Goal: Task Accomplishment & Management: Manage account settings

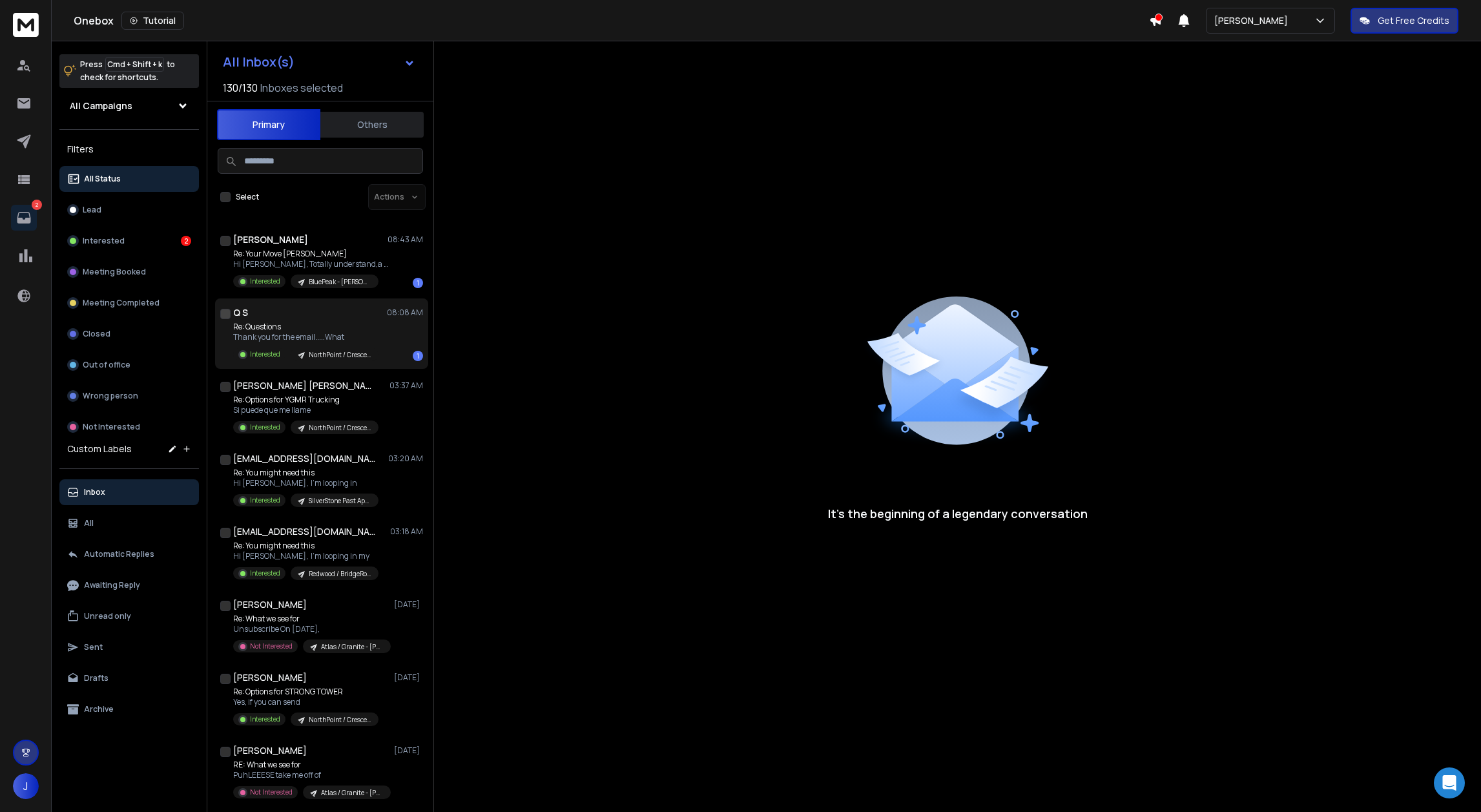
click at [382, 356] on div "Re: Questions Thank you for the email.....What Interested NorthPoint / Crescent…" at bounding box center [328, 341] width 190 height 39
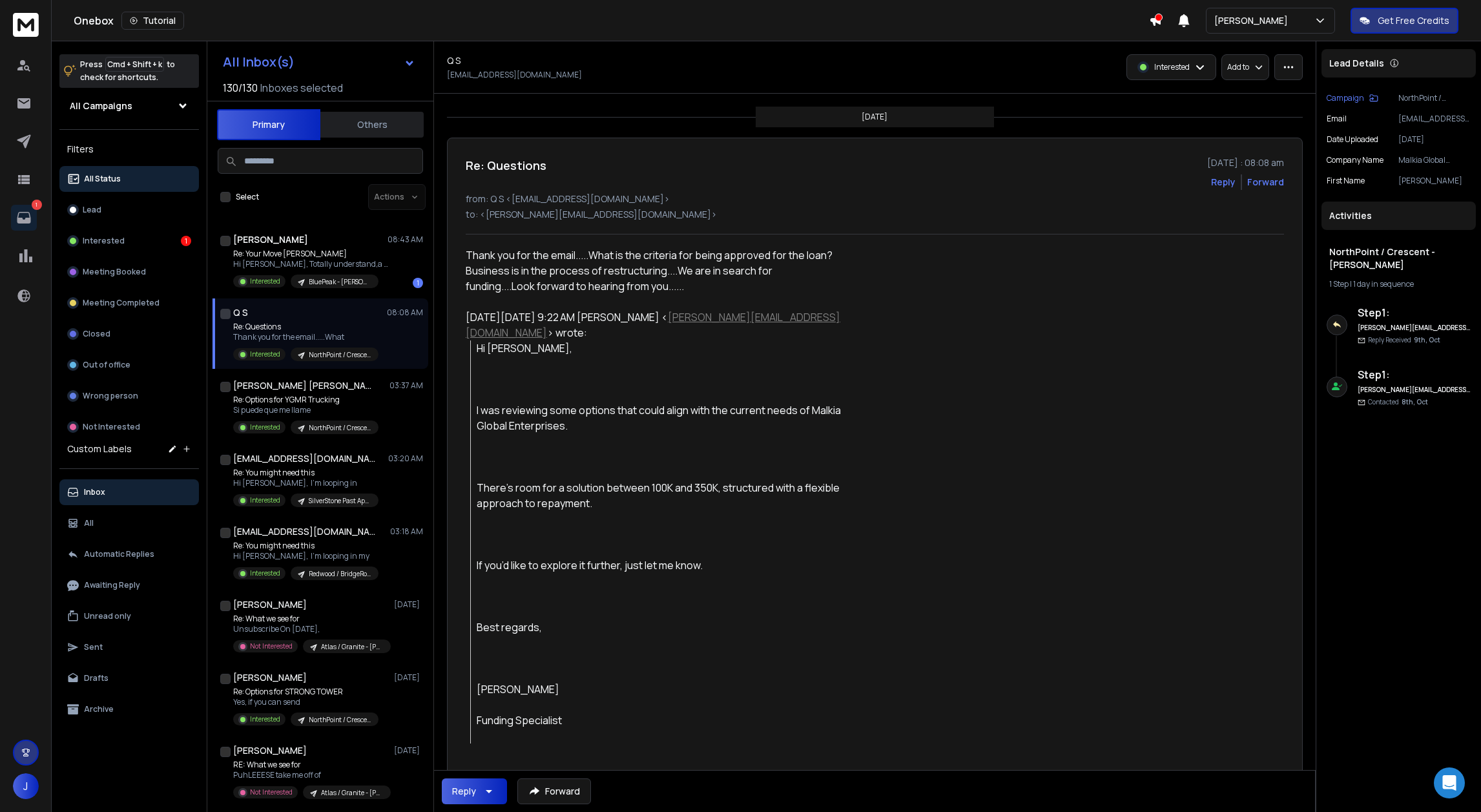
click at [1289, 67] on icon "button" at bounding box center [1288, 67] width 9 height 2
click at [1281, 100] on div "Mark as unread" at bounding box center [1255, 97] width 82 height 13
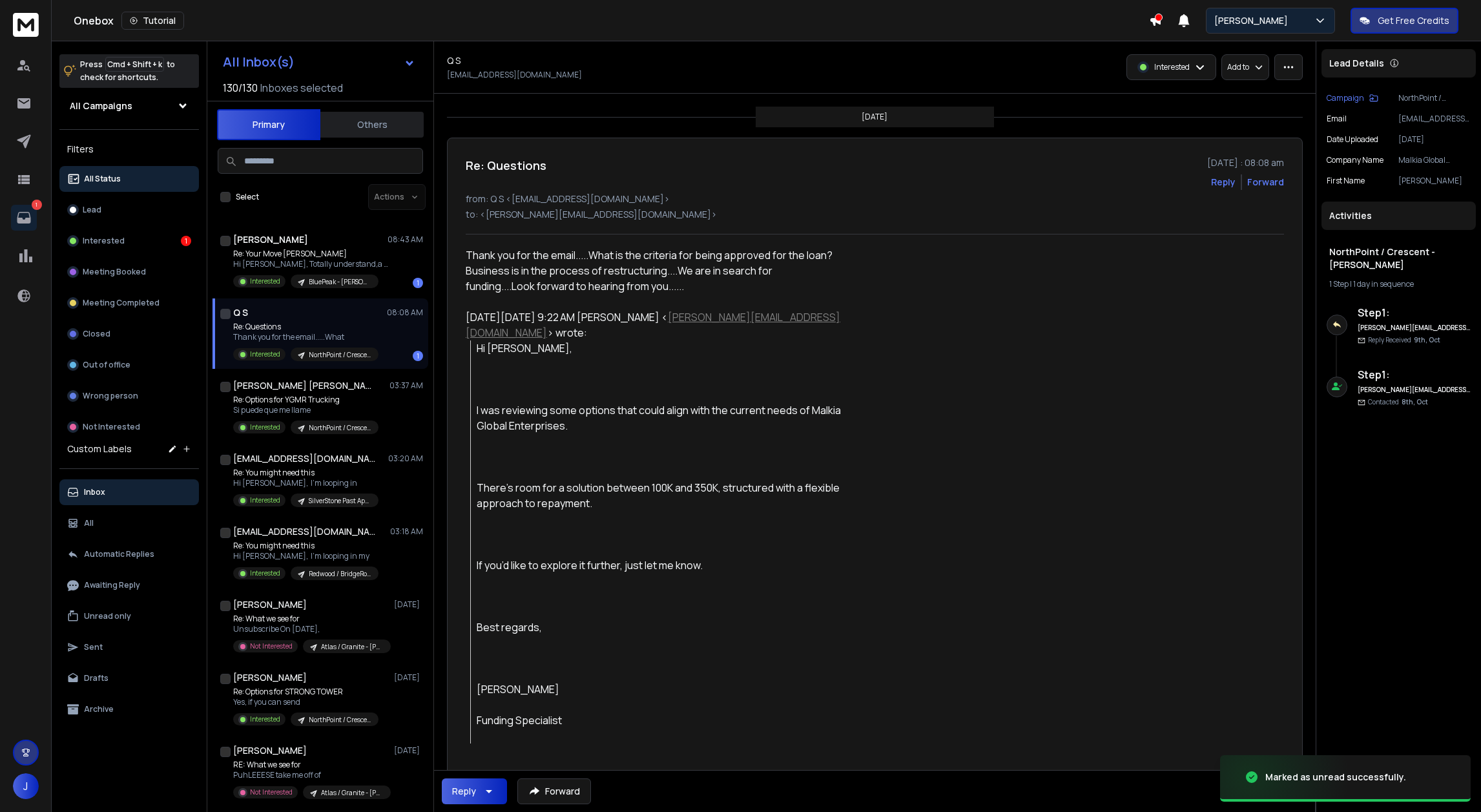
click at [1291, 20] on div "[PERSON_NAME]" at bounding box center [1270, 20] width 113 height 13
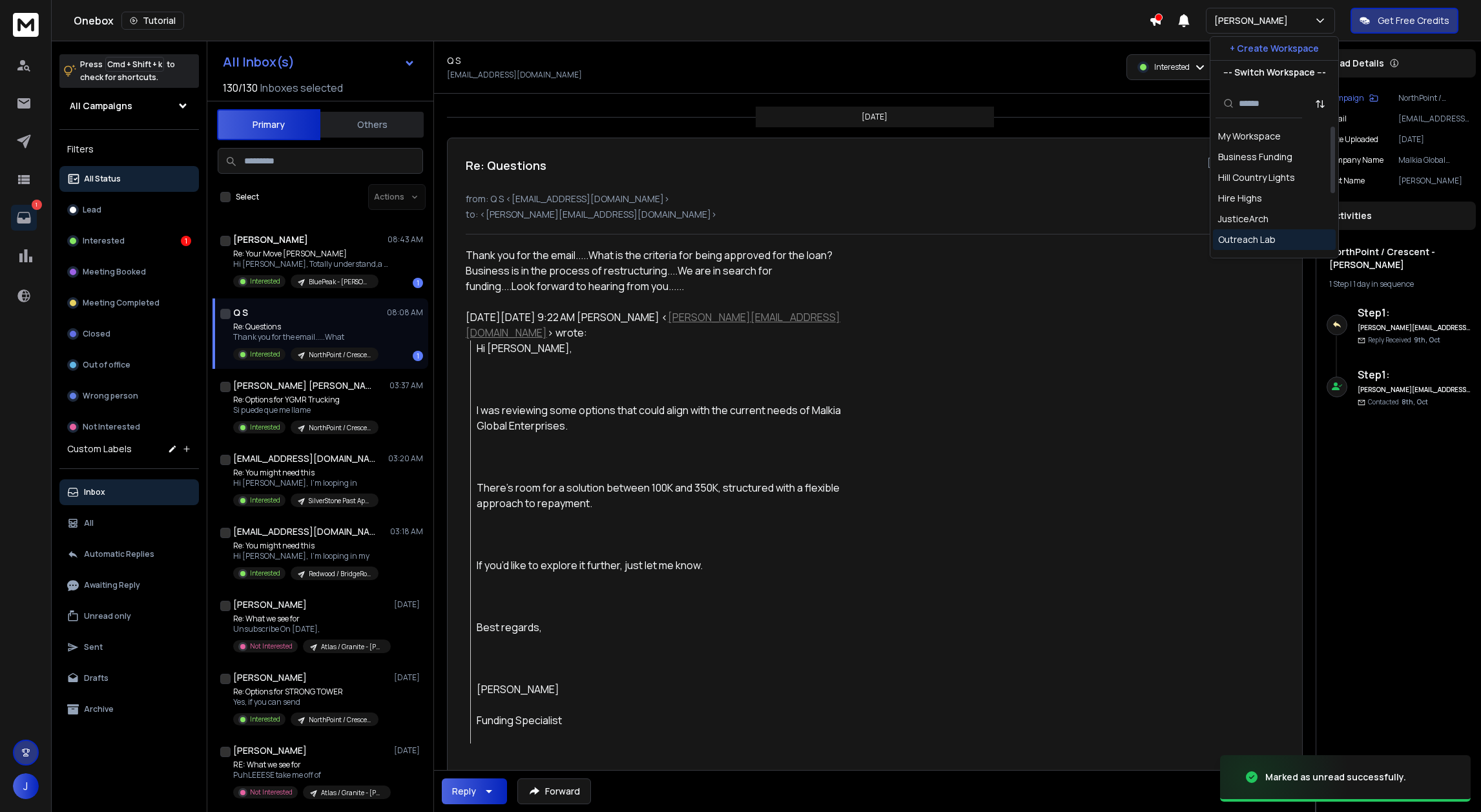
click at [1261, 246] on div "Outreach Lab" at bounding box center [1247, 240] width 58 height 13
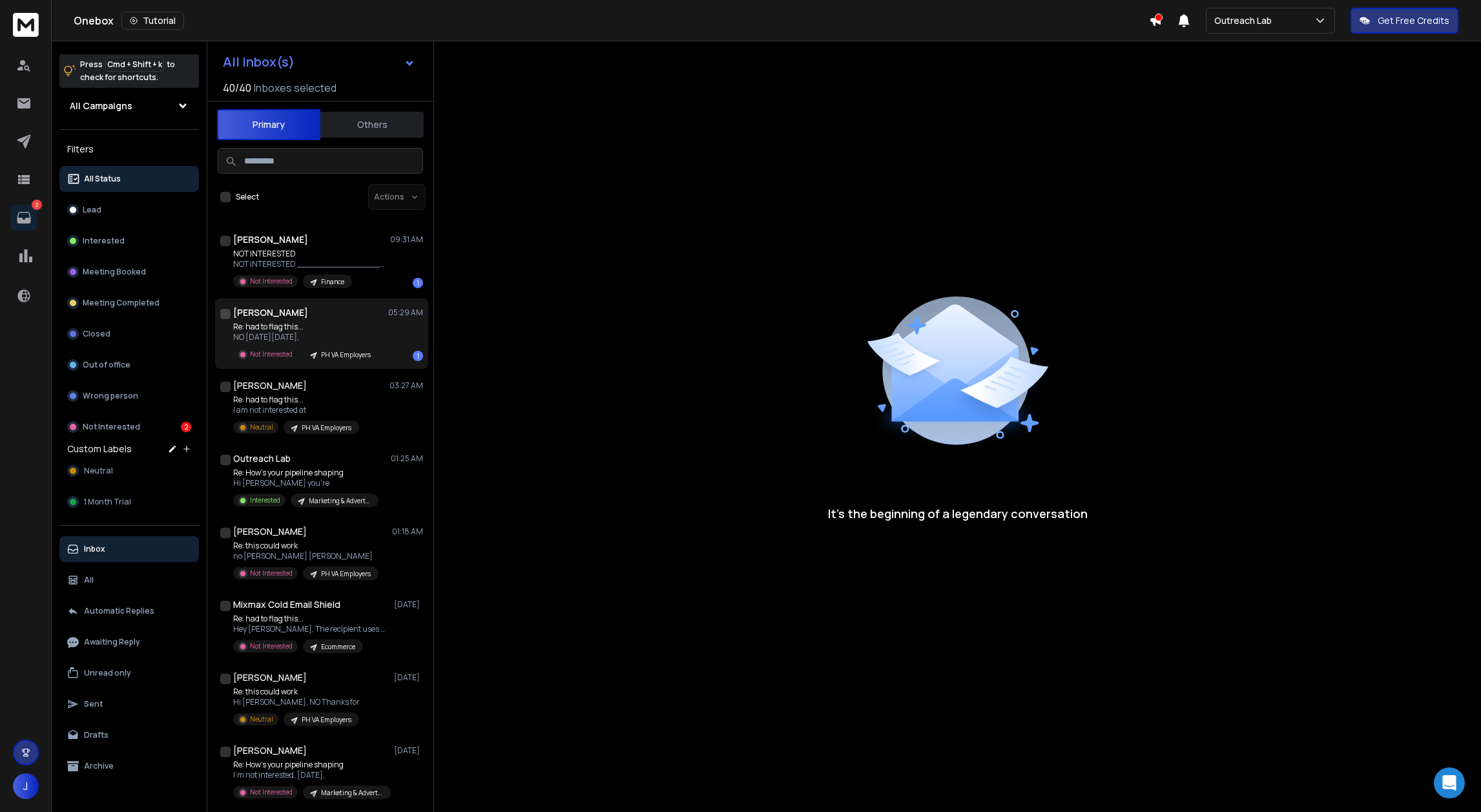
click at [358, 317] on div "wouter akika 05:29 AM" at bounding box center [328, 313] width 190 height 13
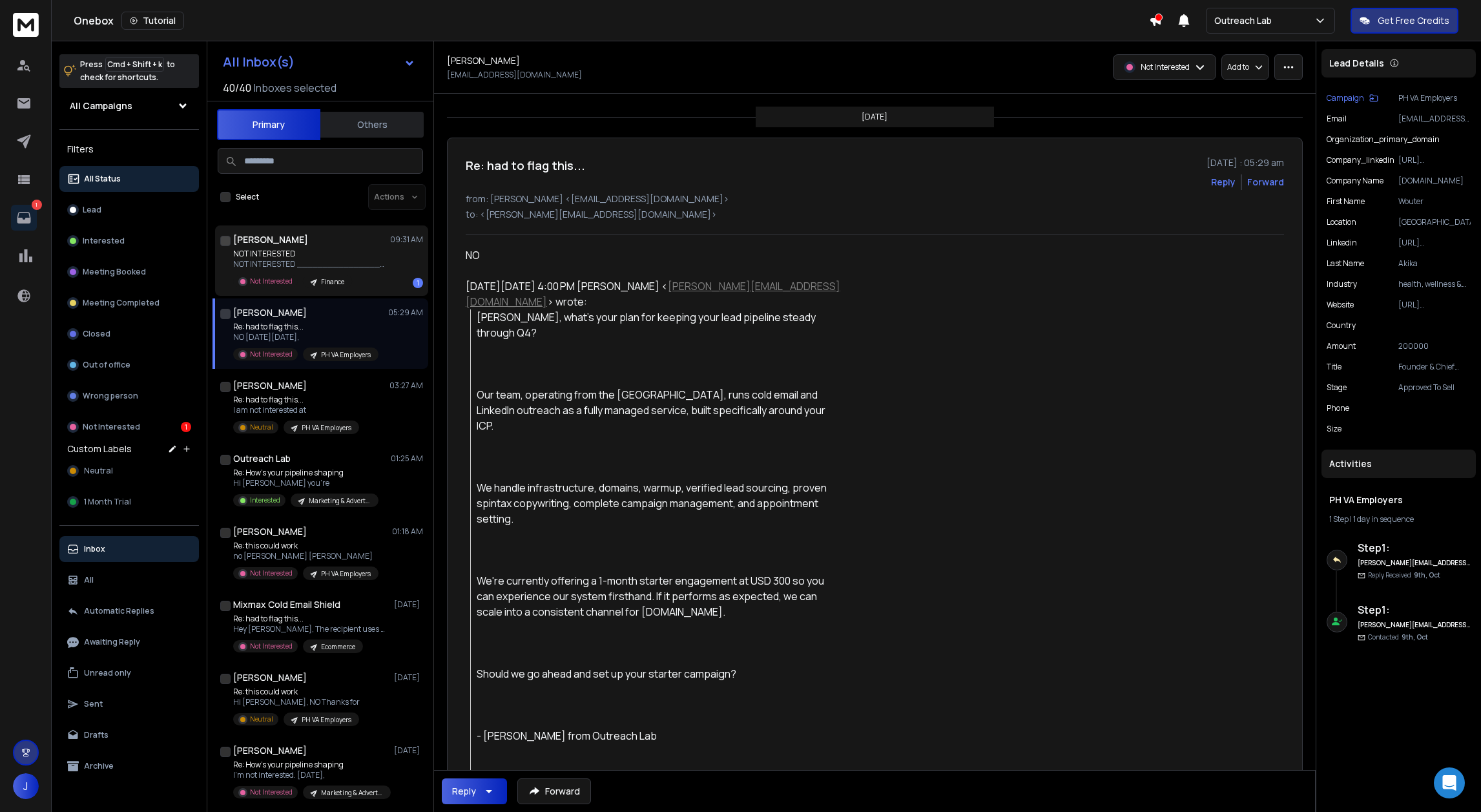
click at [367, 248] on p "NOT INTERESTED" at bounding box center [311, 253] width 155 height 10
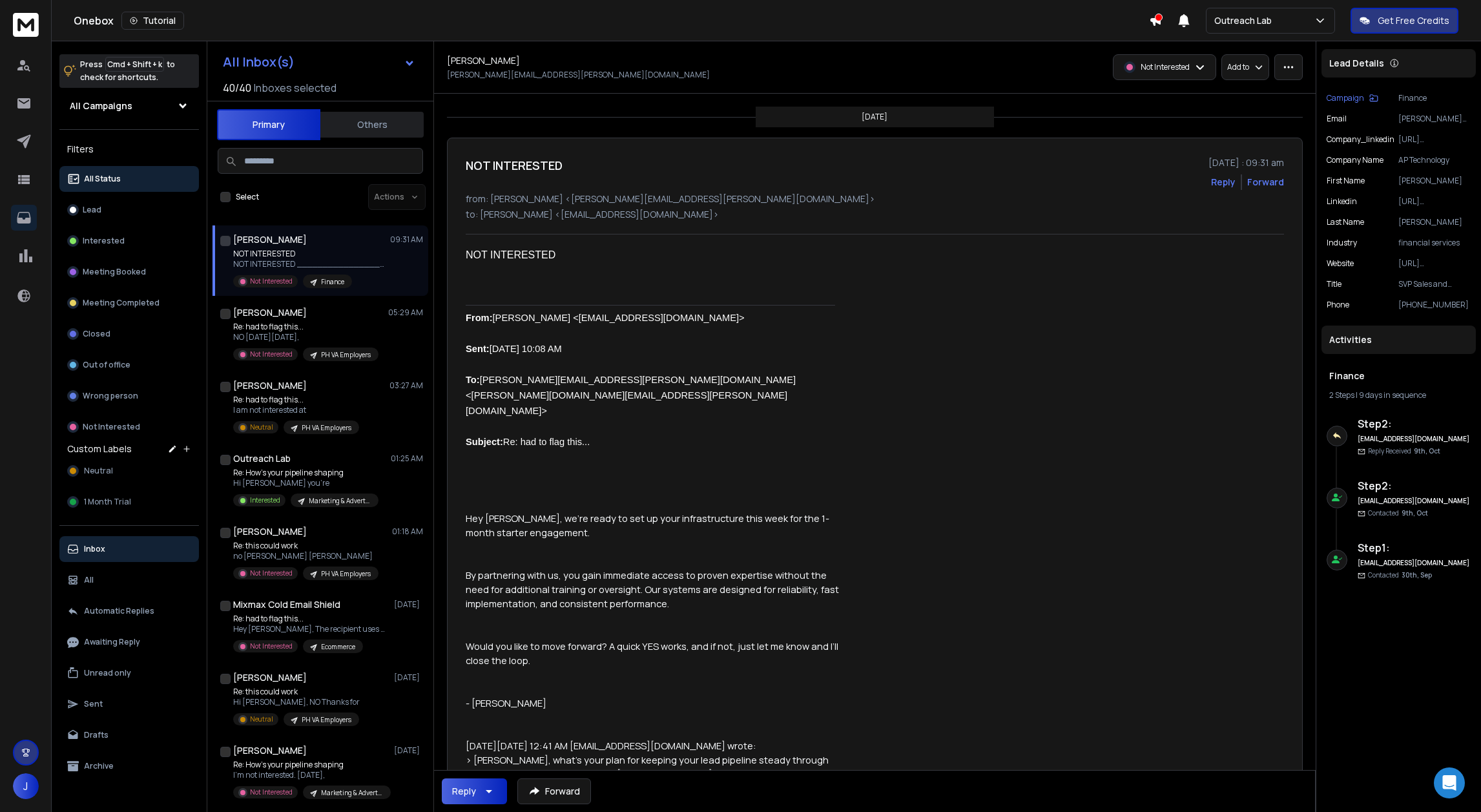
click at [356, 137] on button "Others" at bounding box center [371, 125] width 103 height 29
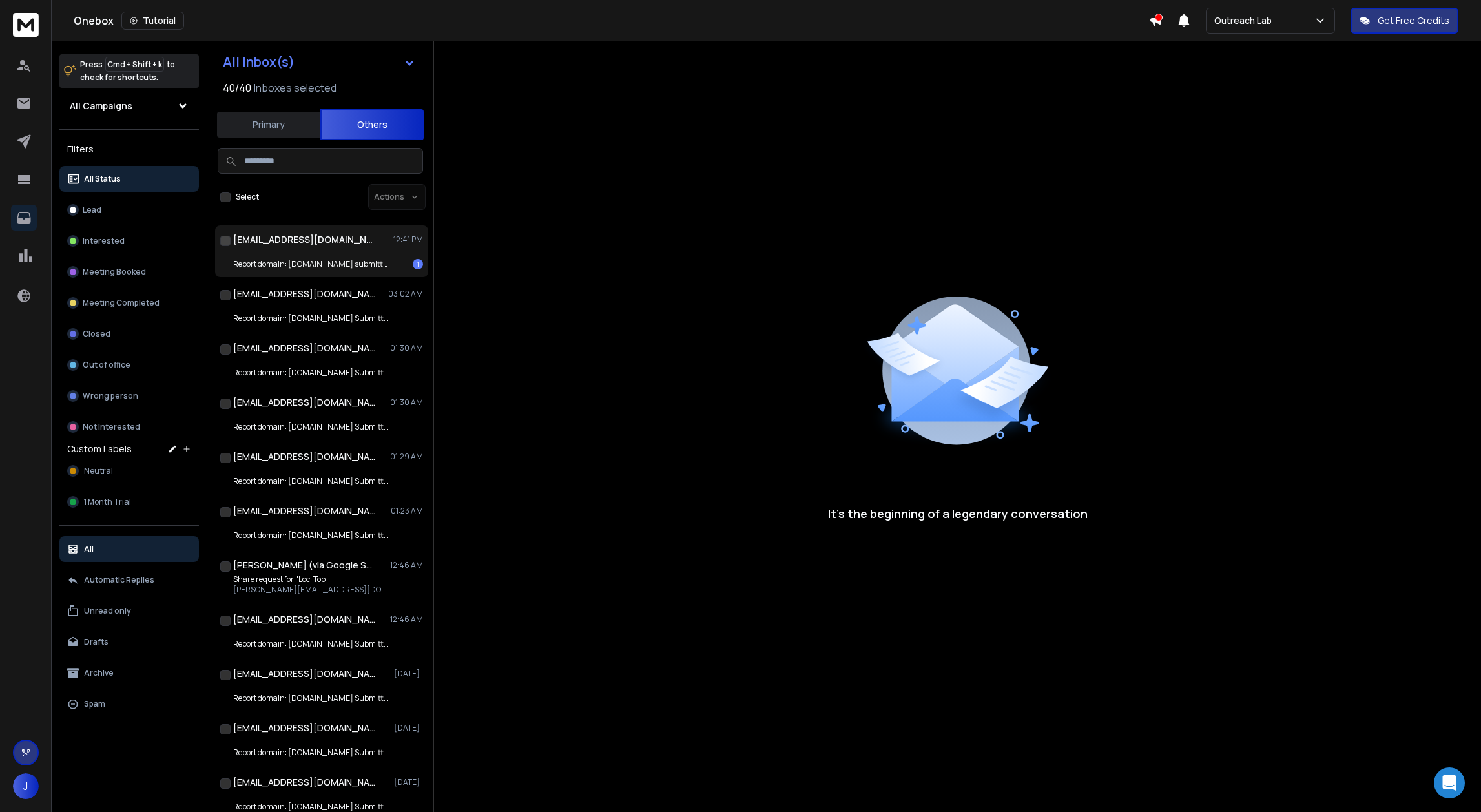
click at [373, 235] on h1 "dmarcreports@secureserver.net" at bounding box center [304, 240] width 142 height 13
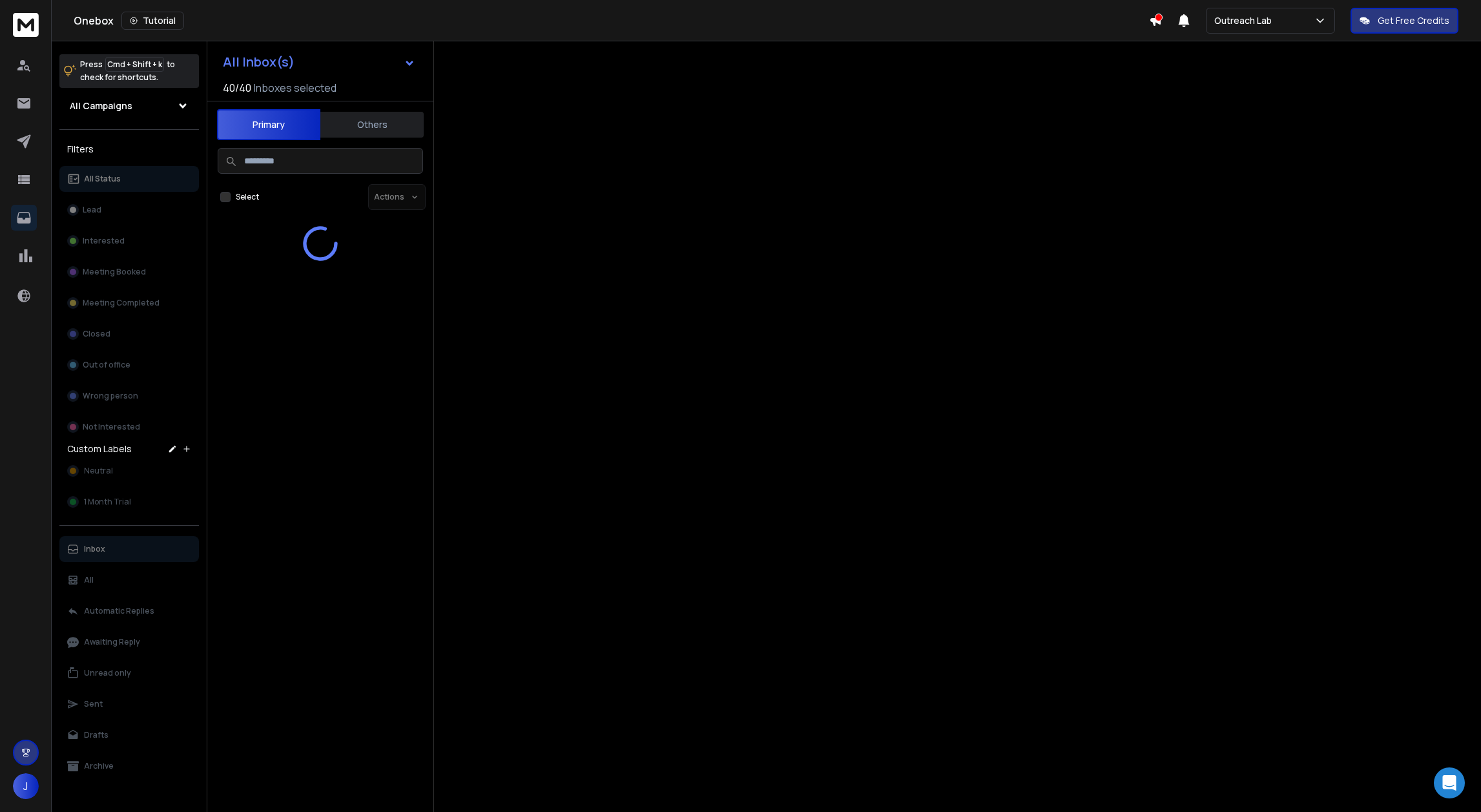
click at [287, 124] on button "Primary" at bounding box center [268, 124] width 103 height 31
